Goal: Task Accomplishment & Management: Use online tool/utility

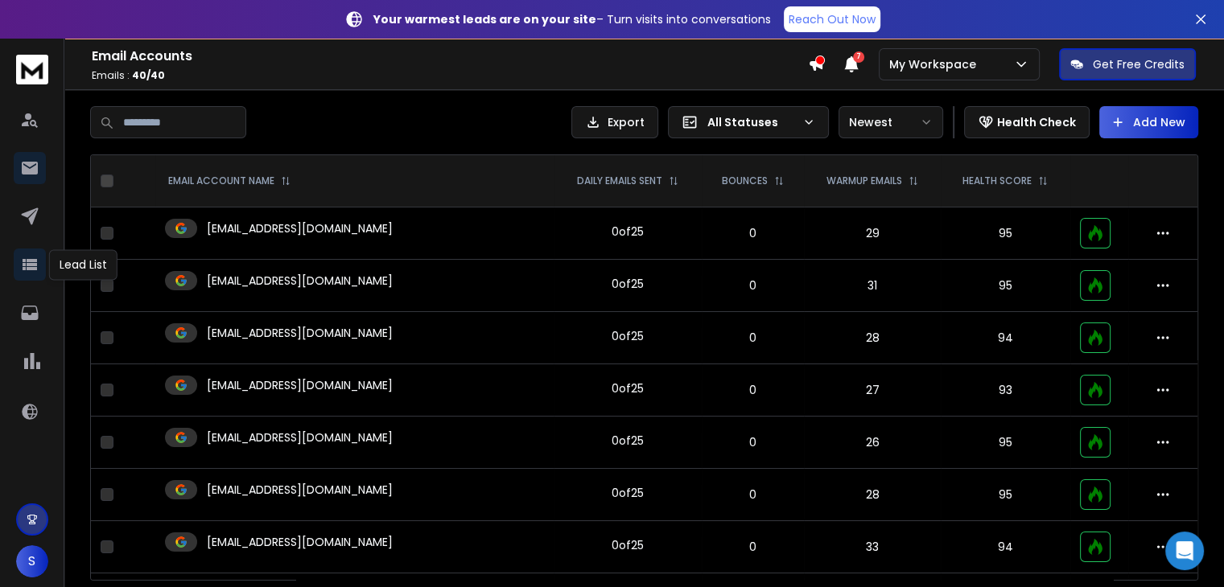
click at [35, 263] on icon at bounding box center [30, 264] width 14 height 11
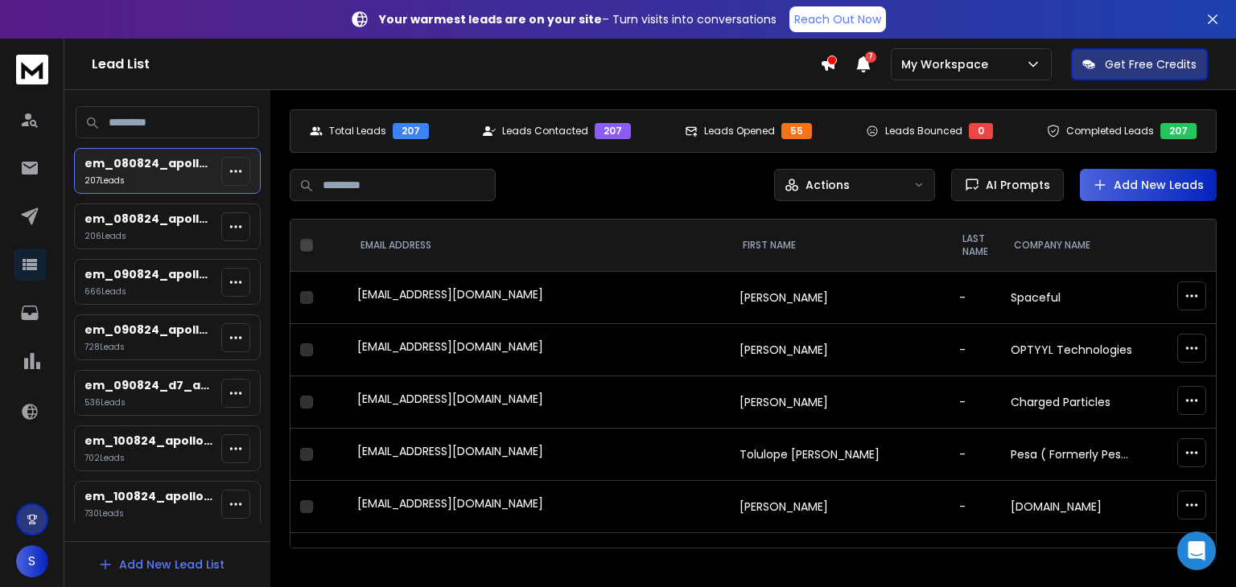
click at [183, 234] on p "206 Lead s" at bounding box center [149, 236] width 130 height 12
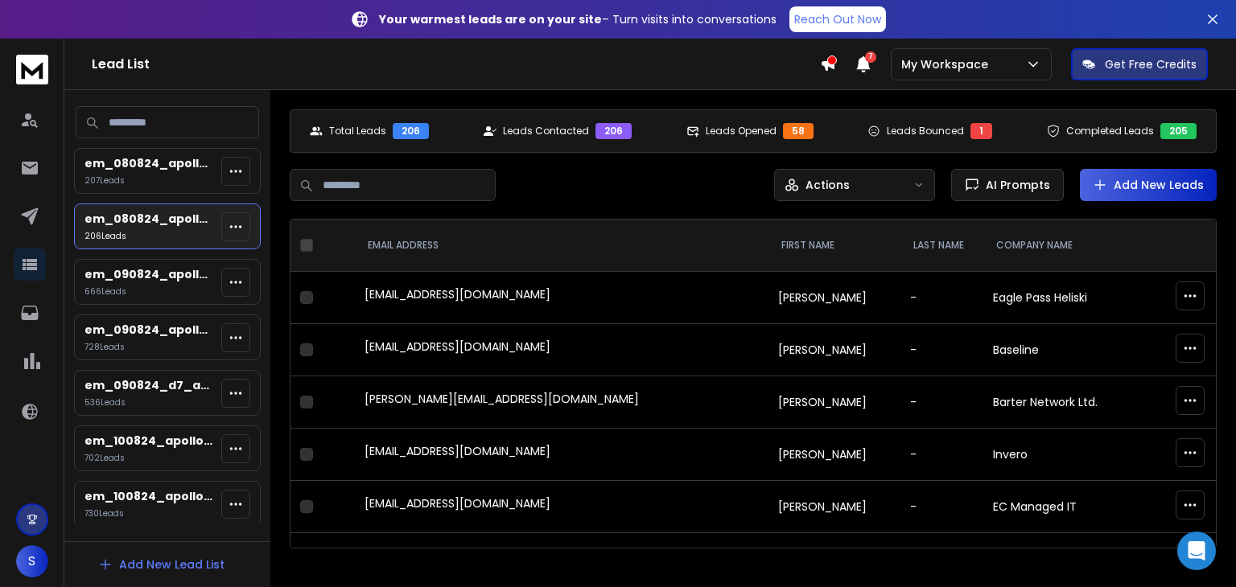
click at [141, 280] on p "em_090824_apollo_android_ca_anand" at bounding box center [149, 274] width 130 height 16
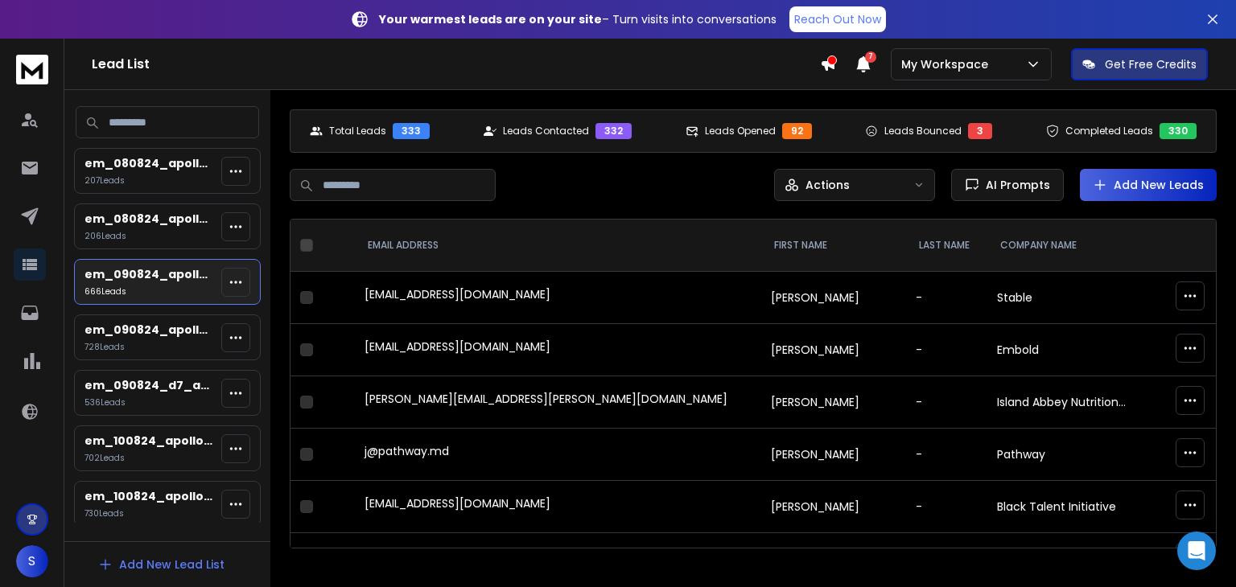
click at [174, 338] on div "em_090824_apollo_android_ca_ranjith 728 Lead s" at bounding box center [149, 337] width 130 height 31
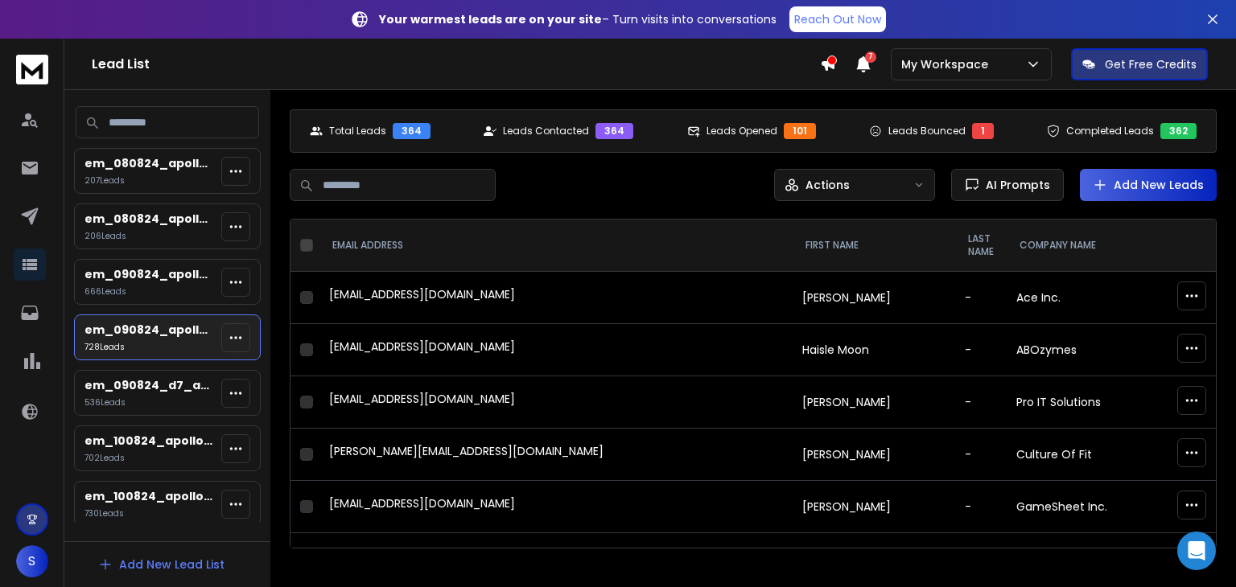
click at [132, 403] on p "536 Lead s" at bounding box center [149, 403] width 130 height 12
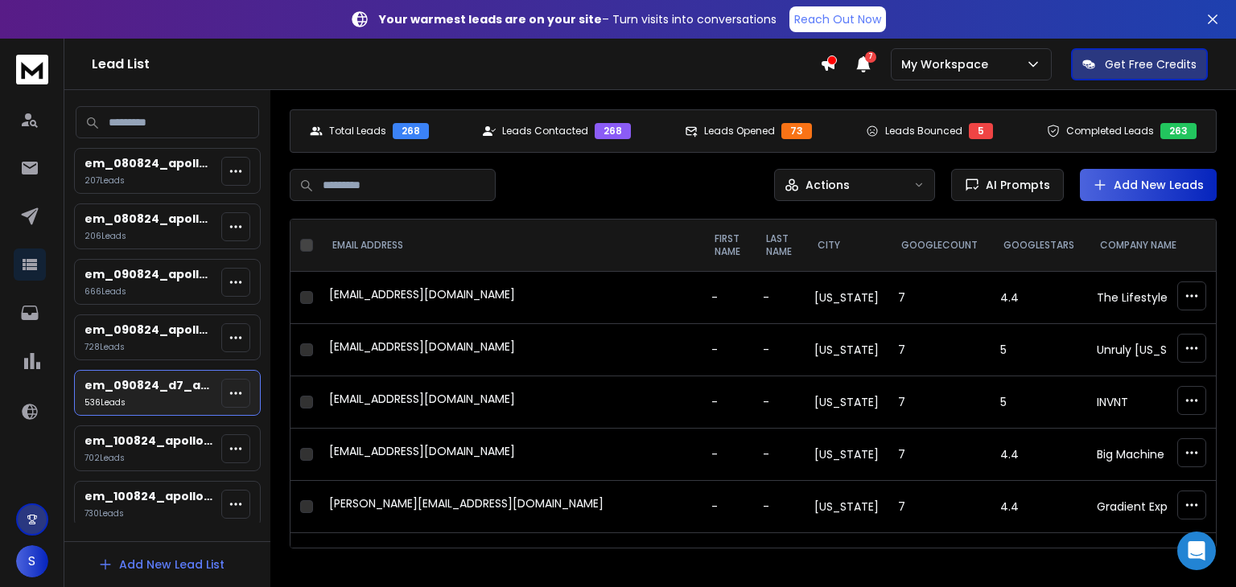
click at [137, 437] on p "em_100824_apollo_android_ca_anand" at bounding box center [149, 441] width 130 height 16
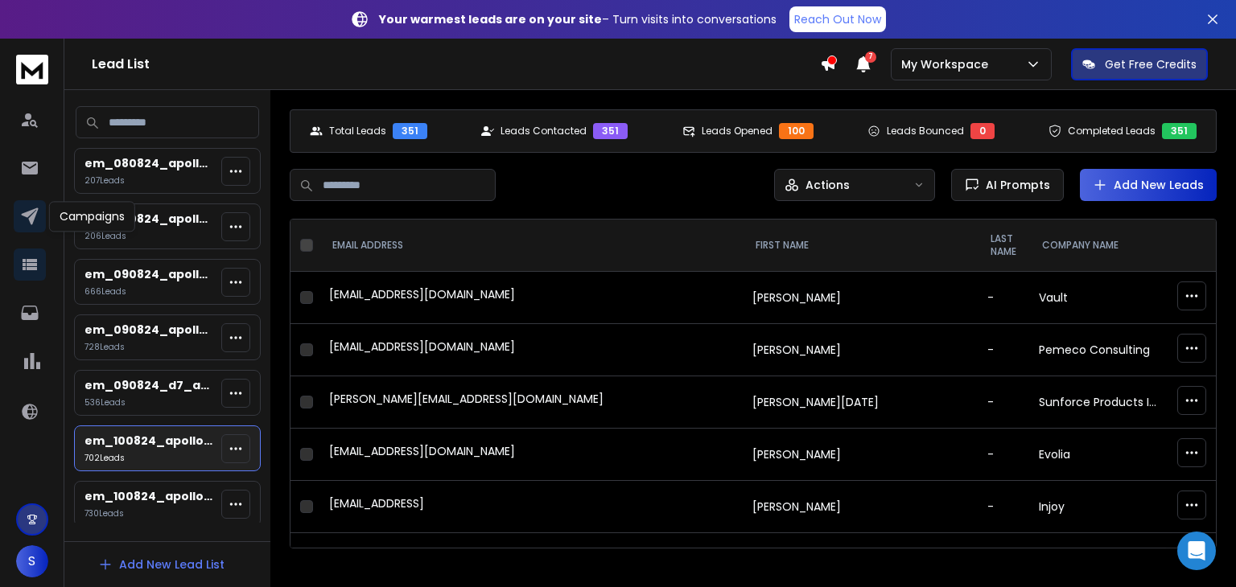
click at [38, 223] on icon at bounding box center [29, 216] width 19 height 19
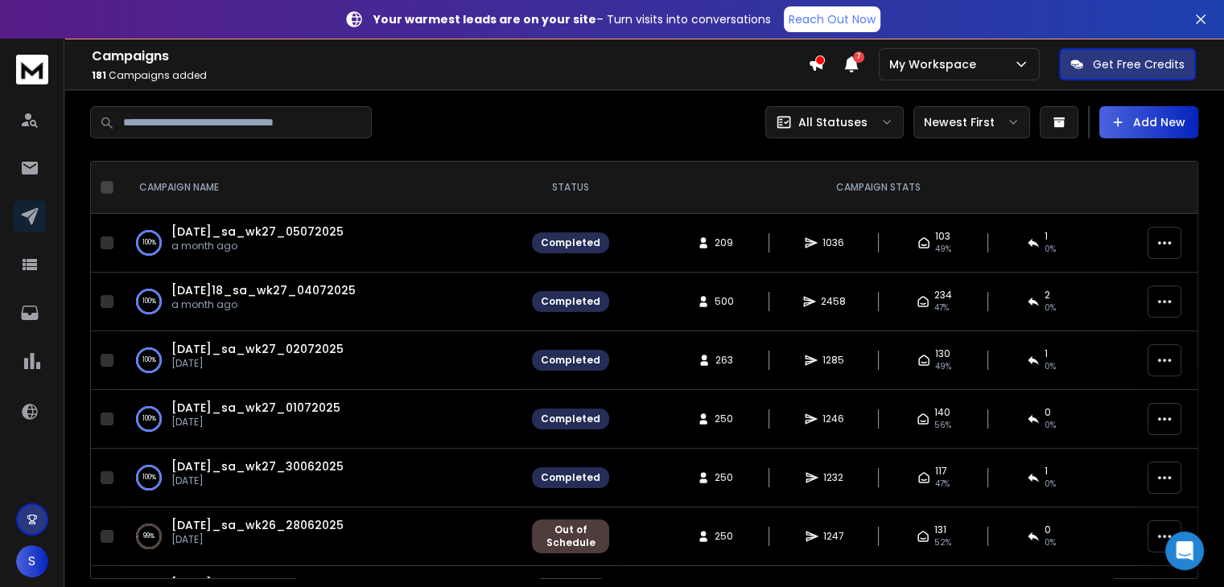
click at [1156, 239] on icon "button" at bounding box center [1164, 243] width 16 height 16
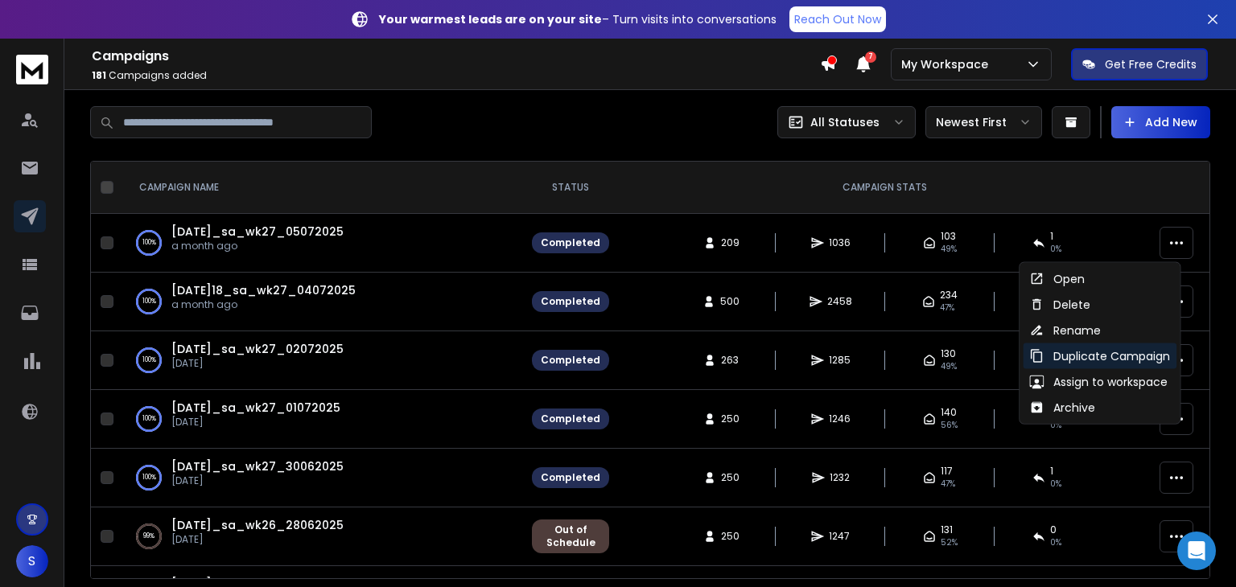
click at [1140, 352] on div "Duplicate Campaign" at bounding box center [1099, 356] width 141 height 16
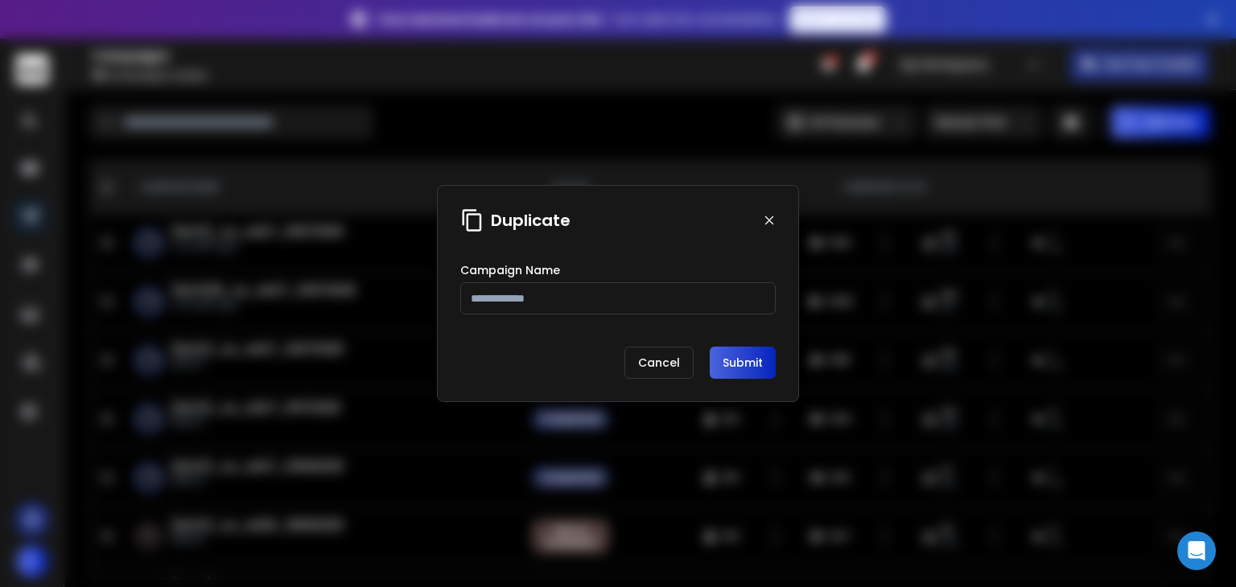
click at [579, 309] on input "text" at bounding box center [617, 298] width 315 height 32
paste input "**********"
type input "**********"
click at [737, 361] on button "Submit" at bounding box center [743, 363] width 66 height 32
